Goal: Check status: Check status

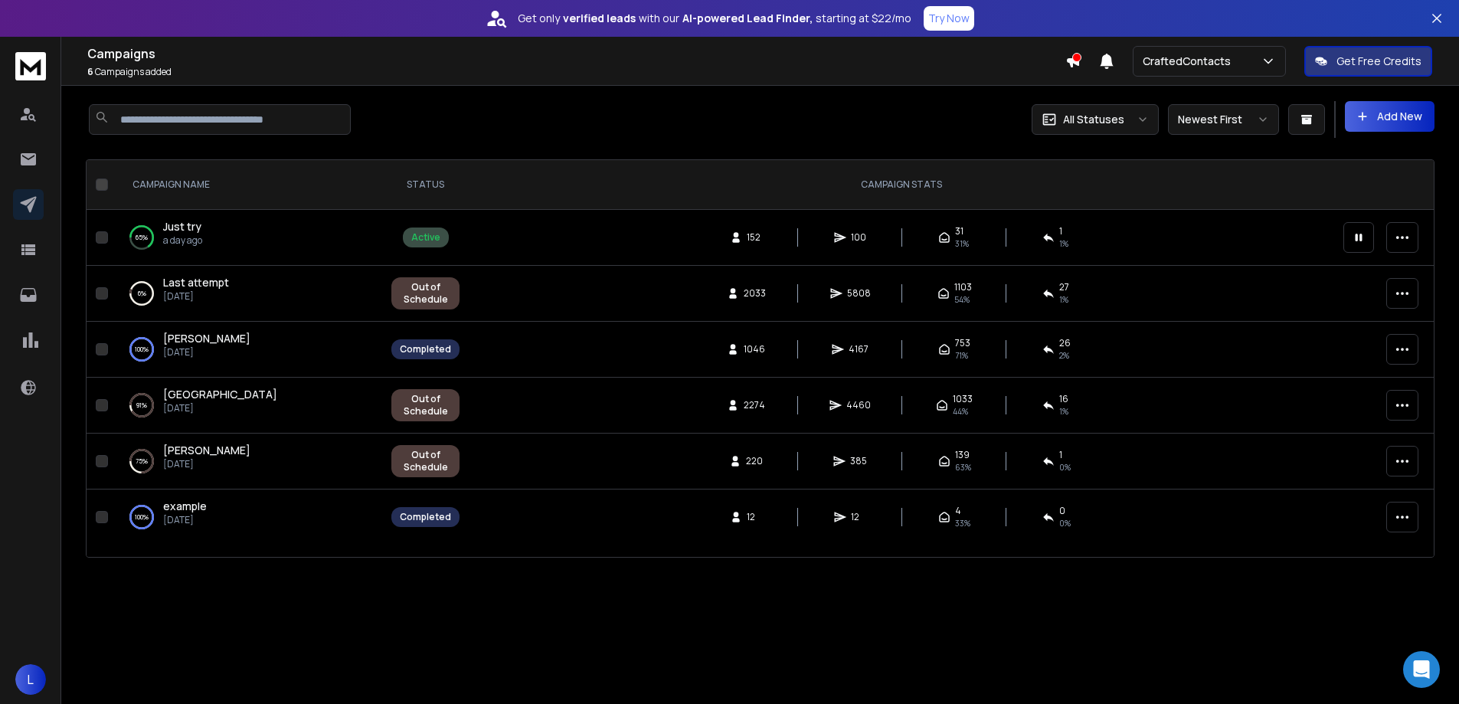
click at [1090, 243] on div "152 100 31 31 % 1 1 %" at bounding box center [901, 237] width 383 height 25
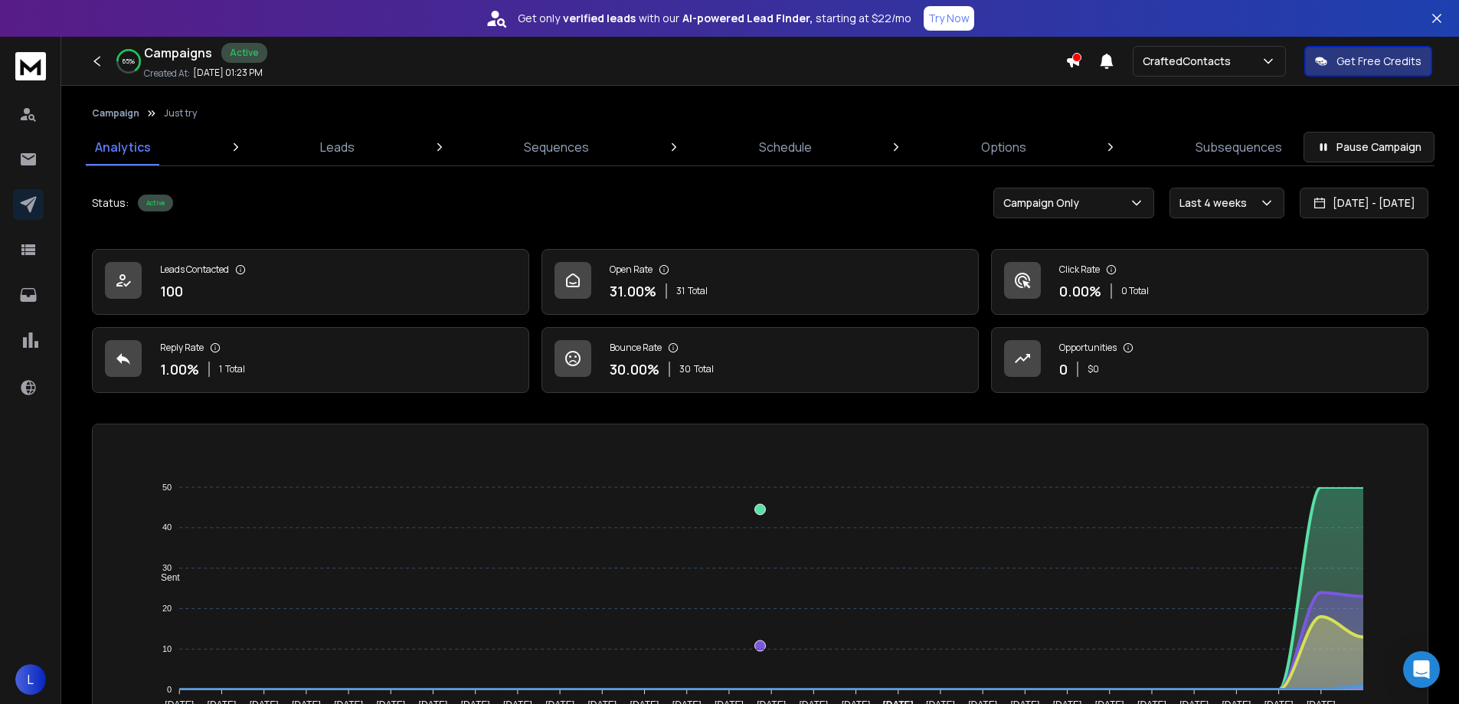
click at [227, 375] on div "1.00 % 1 Total" at bounding box center [202, 369] width 85 height 21
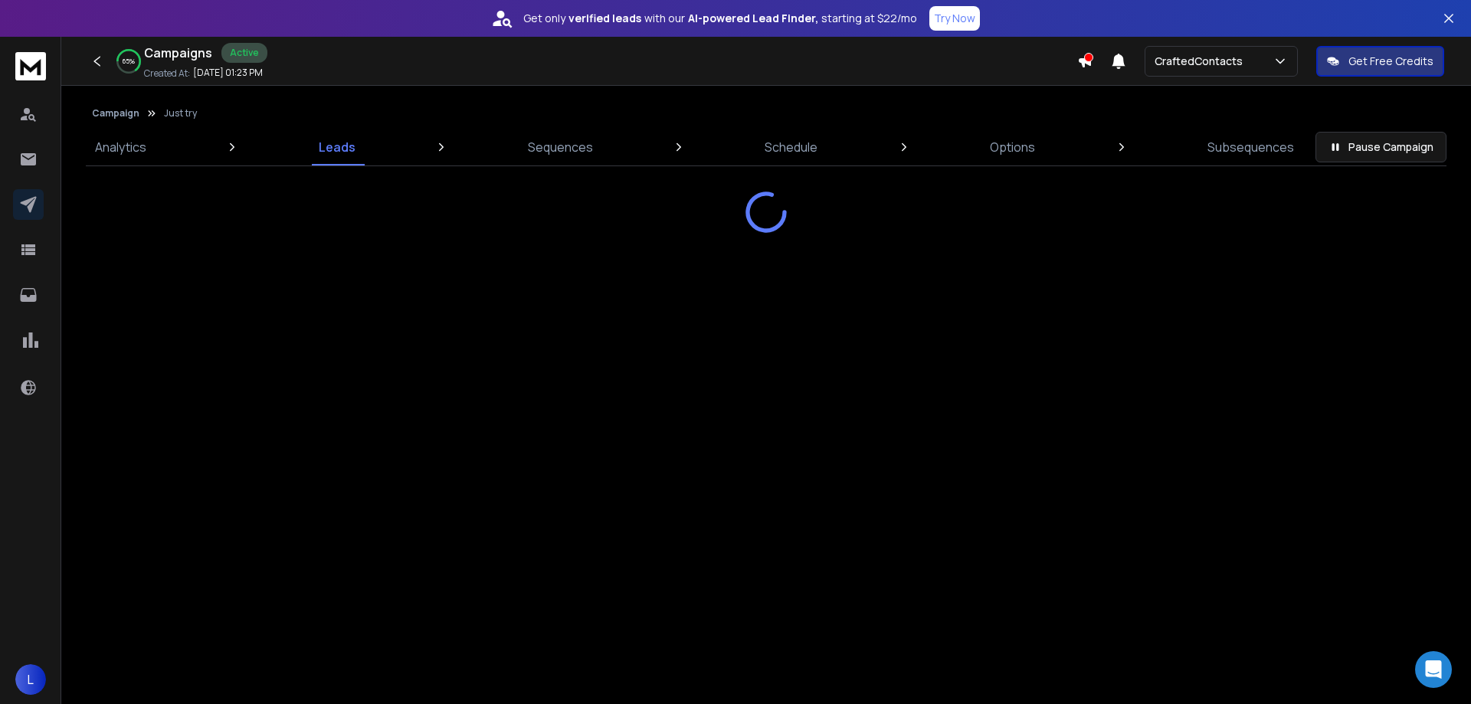
click at [180, 358] on div "Get only verified leads with our AI-powered Lead Finder, starting at $22/mo Try…" at bounding box center [735, 352] width 1471 height 704
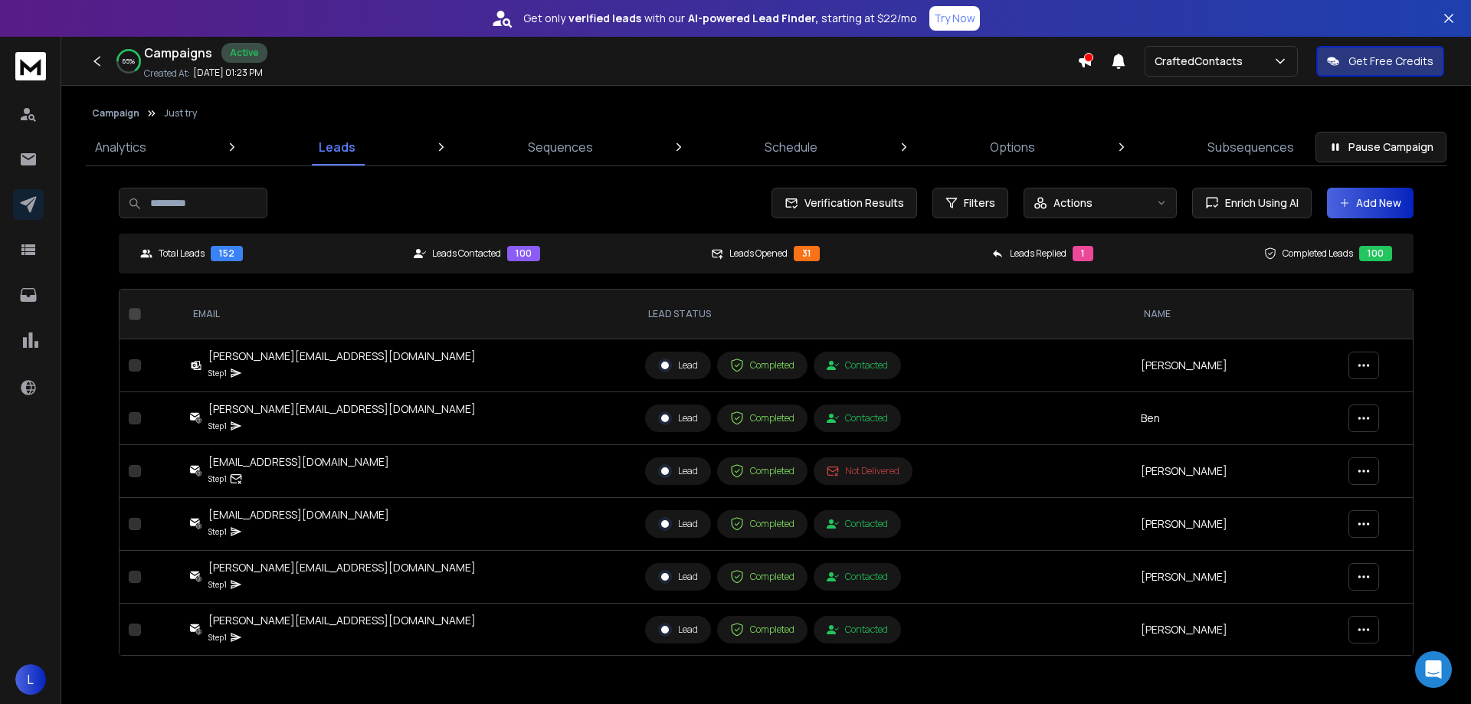
click at [899, 254] on div "Total Leads 152 Leads Contacted 100 Leads Opened 31 Leads Replied 1 Completed L…" at bounding box center [766, 254] width 1295 height 40
click at [480, 254] on p "Leads Contacted" at bounding box center [466, 253] width 69 height 12
click at [1333, 247] on p "Completed Leads" at bounding box center [1317, 253] width 70 height 12
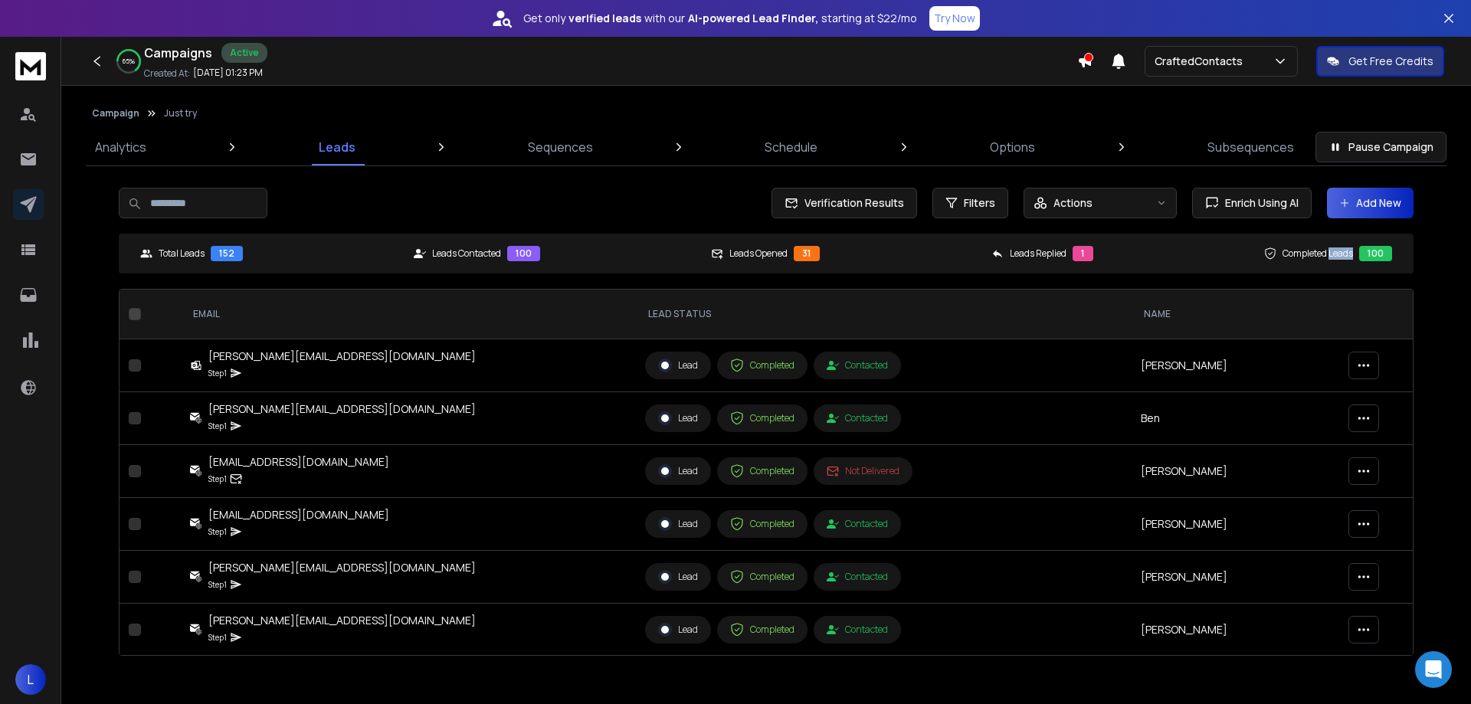
click at [1333, 247] on p "Completed Leads" at bounding box center [1317, 253] width 70 height 12
drag, startPoint x: 1333, startPoint y: 247, endPoint x: 1083, endPoint y: 653, distance: 476.7
click at [1328, 247] on div "Completed Leads 100" at bounding box center [1328, 253] width 128 height 15
